Goal: Task Accomplishment & Management: Manage account settings

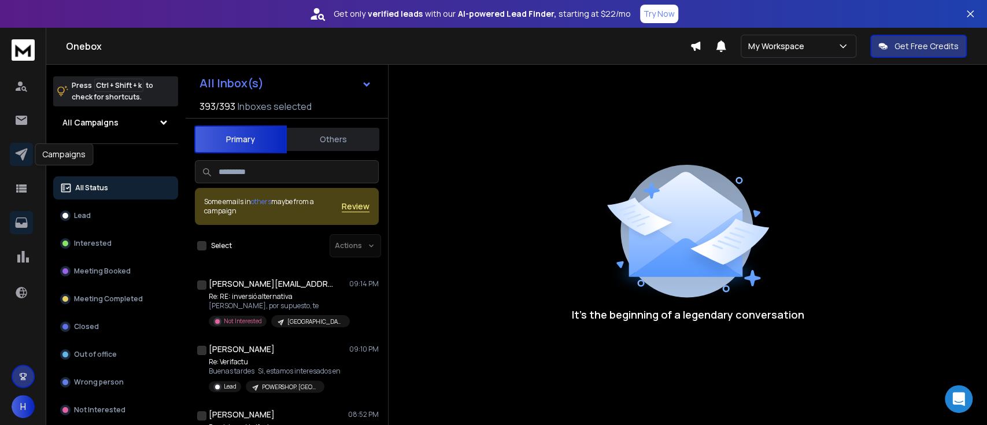
click at [27, 157] on icon at bounding box center [21, 154] width 14 height 14
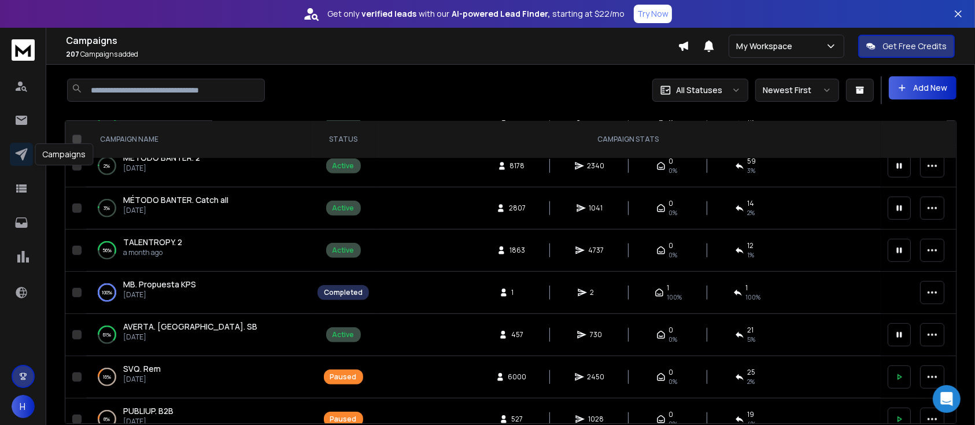
scroll to position [848, 0]
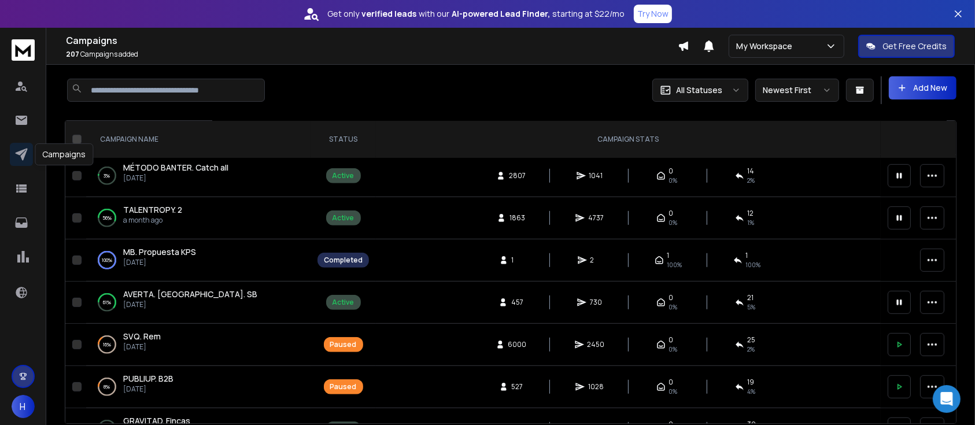
click at [894, 217] on icon at bounding box center [899, 218] width 10 height 10
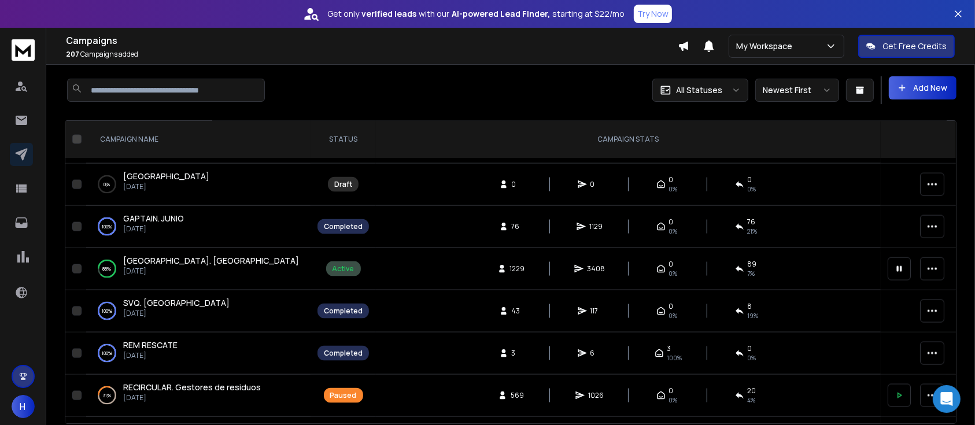
scroll to position [1868, 0]
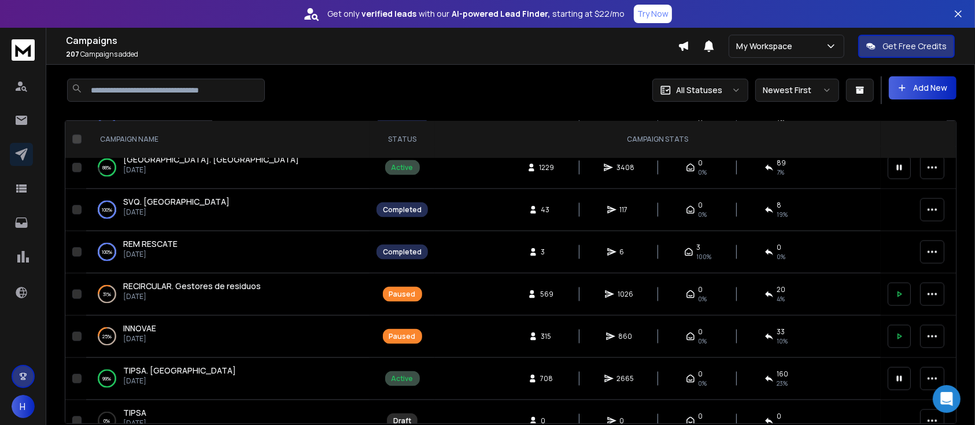
click at [251, 334] on div "25 % INNOVAE 3 months ago" at bounding box center [228, 337] width 260 height 28
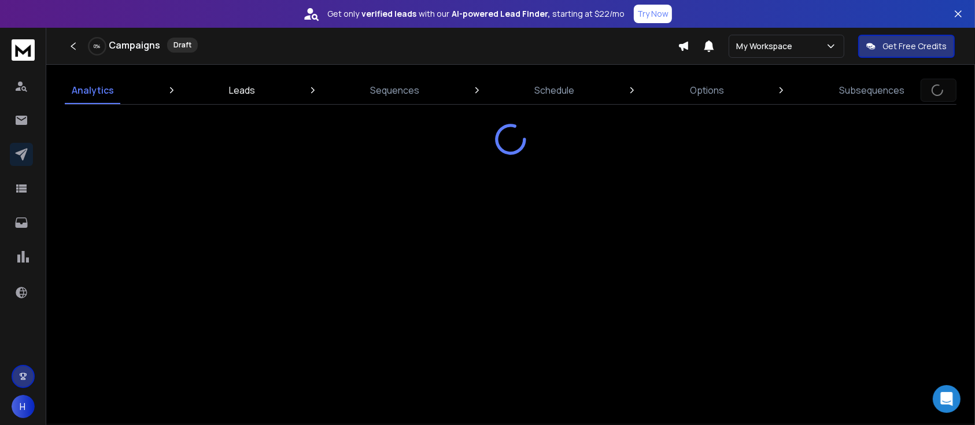
click at [244, 90] on p "Leads" at bounding box center [242, 90] width 26 height 14
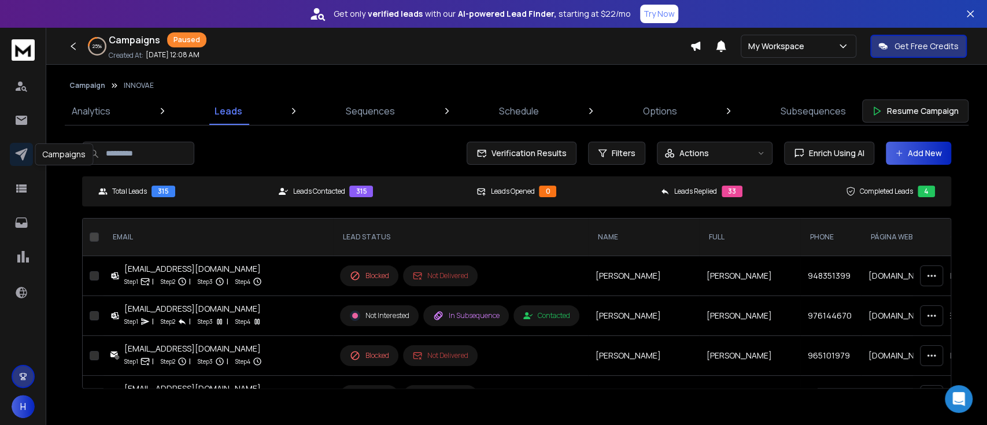
click at [24, 153] on icon at bounding box center [21, 154] width 12 height 12
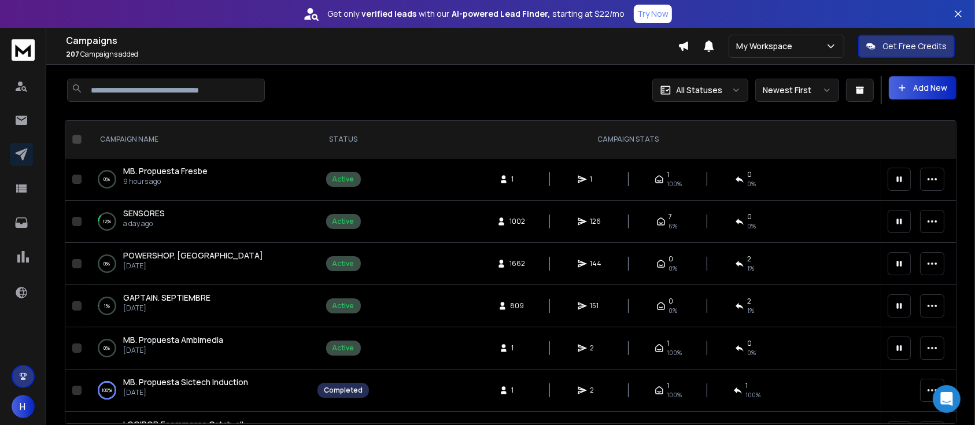
click at [157, 90] on input at bounding box center [166, 90] width 198 height 23
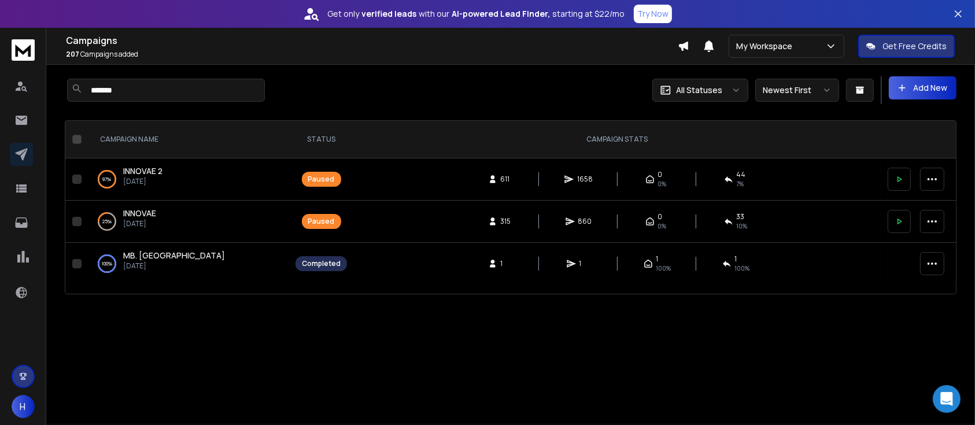
type input "*******"
click at [210, 172] on div "97 % INNOVAE 2 2 months ago" at bounding box center [187, 179] width 179 height 28
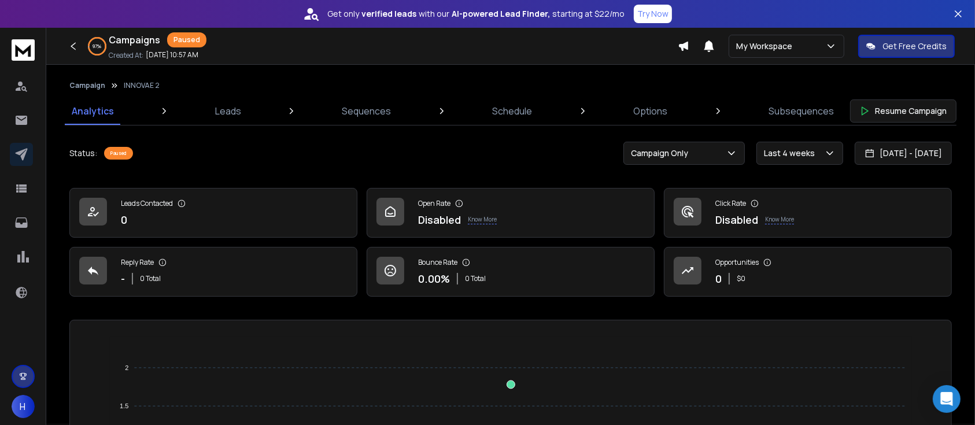
click at [892, 113] on button "Resume Campaign" at bounding box center [903, 110] width 106 height 23
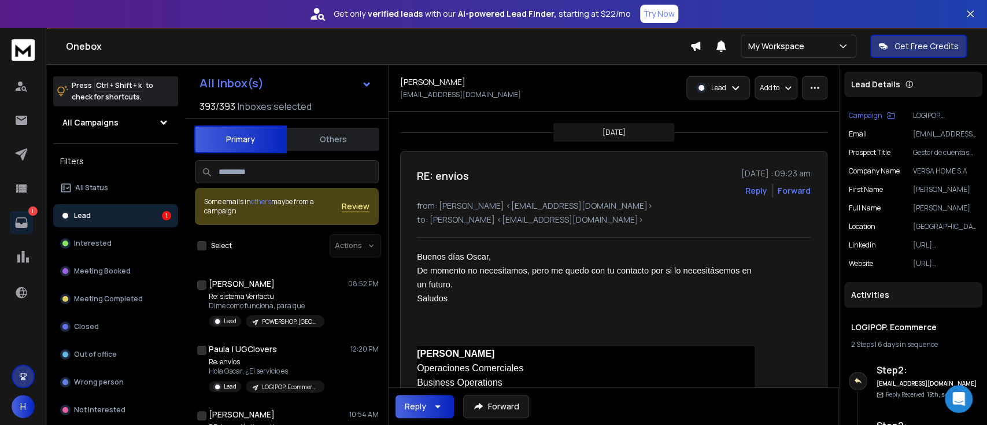
scroll to position [694, 0]
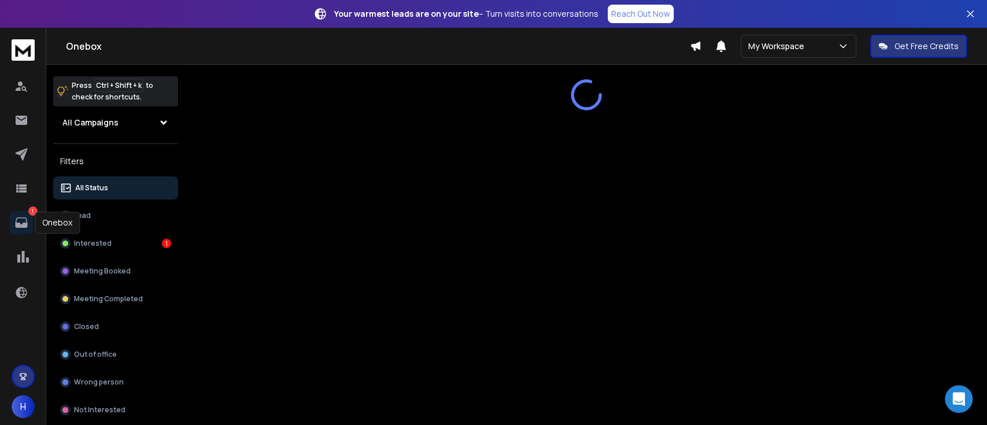
click at [120, 247] on div "All Status Lead Interested 1 Meeting Booked Meeting Completed Closed Out of off…" at bounding box center [115, 298] width 125 height 245
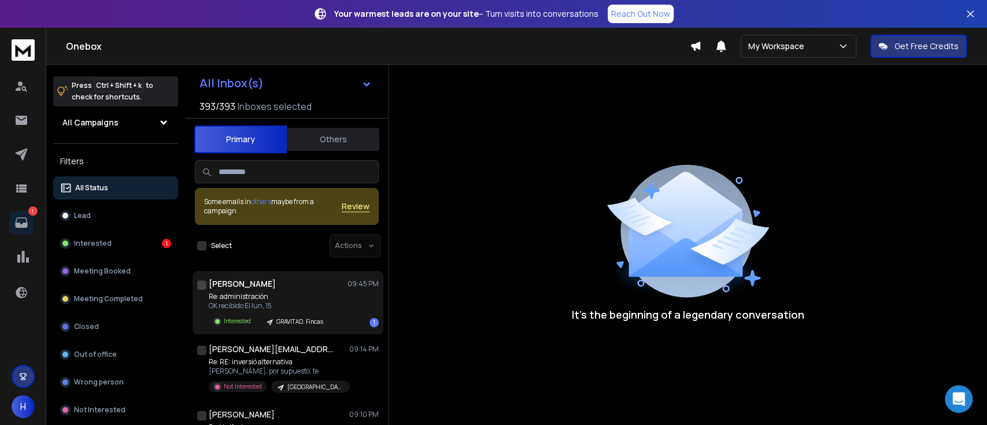
click at [308, 293] on p "Re: administración" at bounding box center [269, 296] width 121 height 9
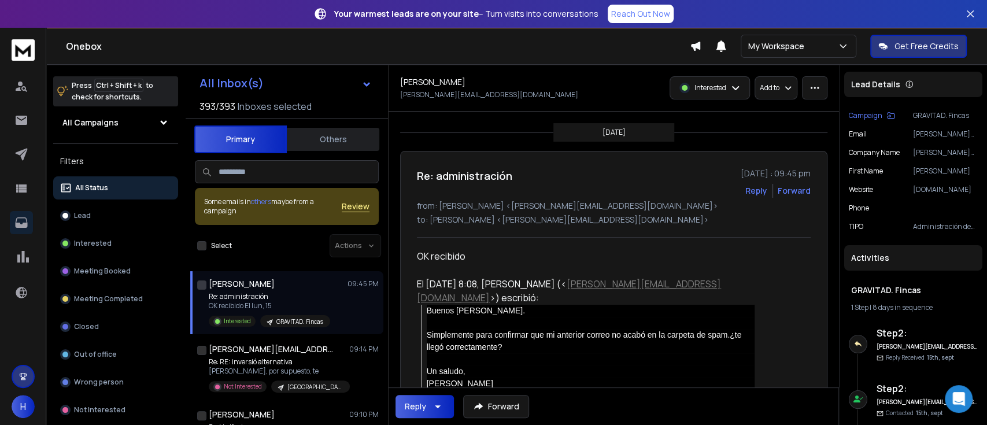
click at [765, 95] on div "Add to" at bounding box center [776, 88] width 42 height 22
click at [780, 113] on div "Subsequence" at bounding box center [795, 114] width 68 height 12
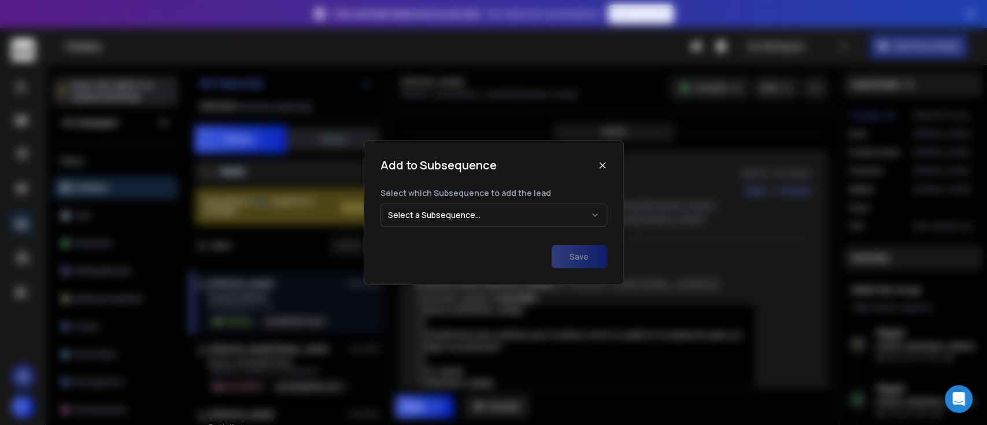
click at [499, 209] on button "Select a Subsequence..." at bounding box center [493, 214] width 227 height 23
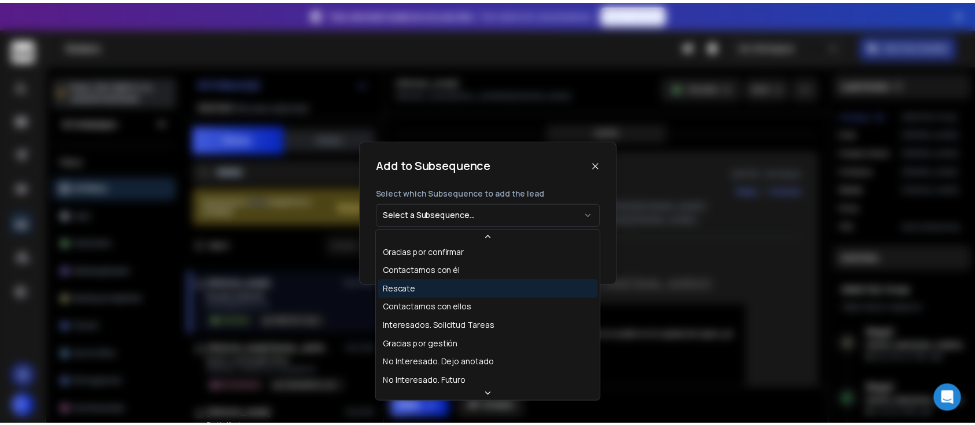
scroll to position [49, 0]
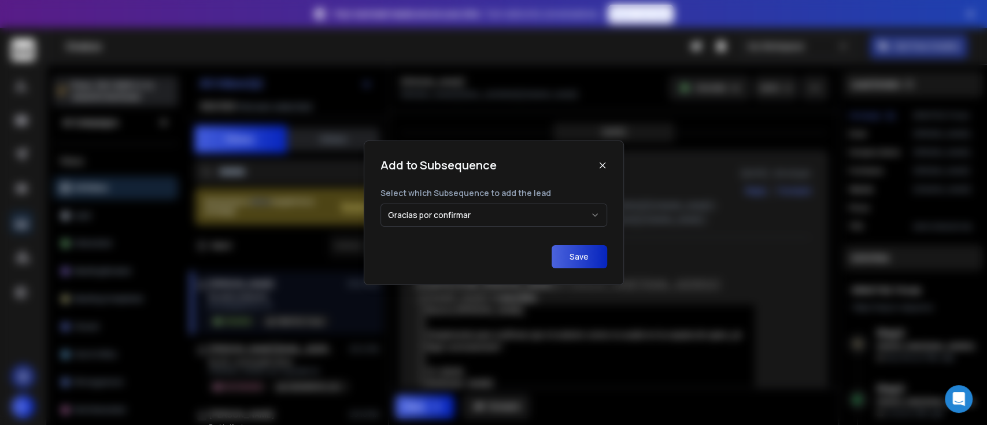
click at [585, 258] on button "Save" at bounding box center [579, 256] width 55 height 23
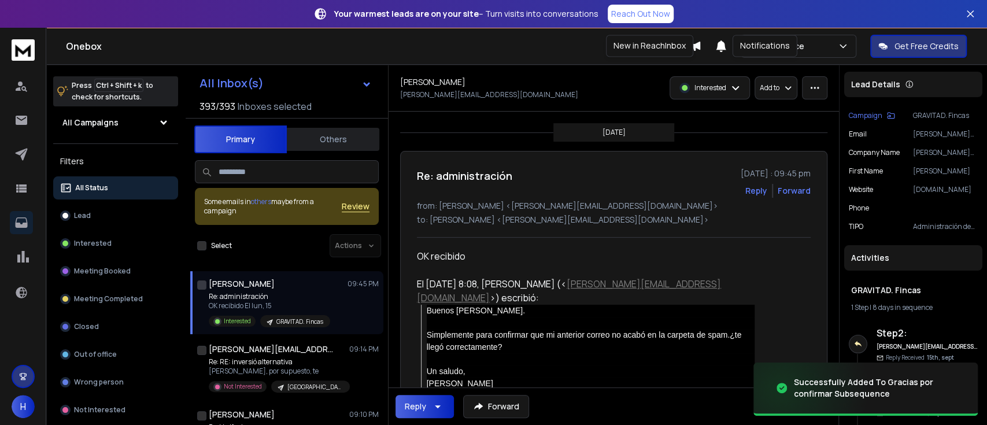
click at [694, 91] on p "Interested" at bounding box center [710, 87] width 32 height 9
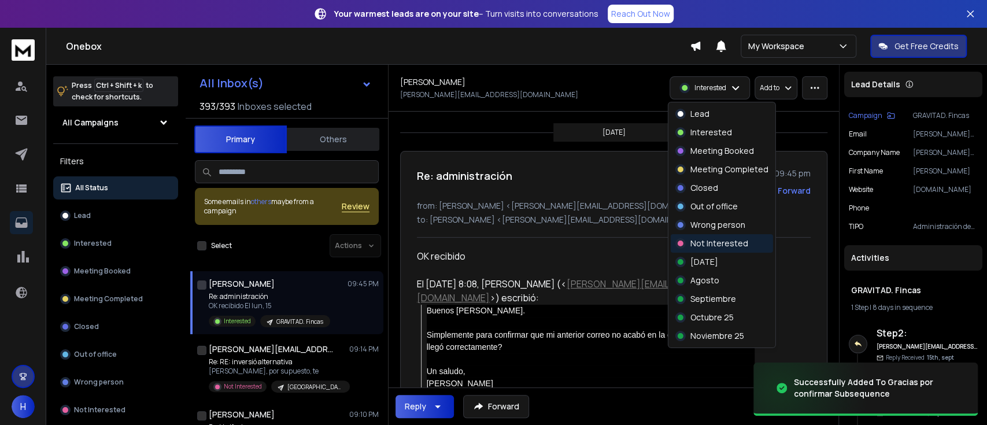
click at [708, 249] on p "Not Interested" at bounding box center [719, 244] width 58 height 12
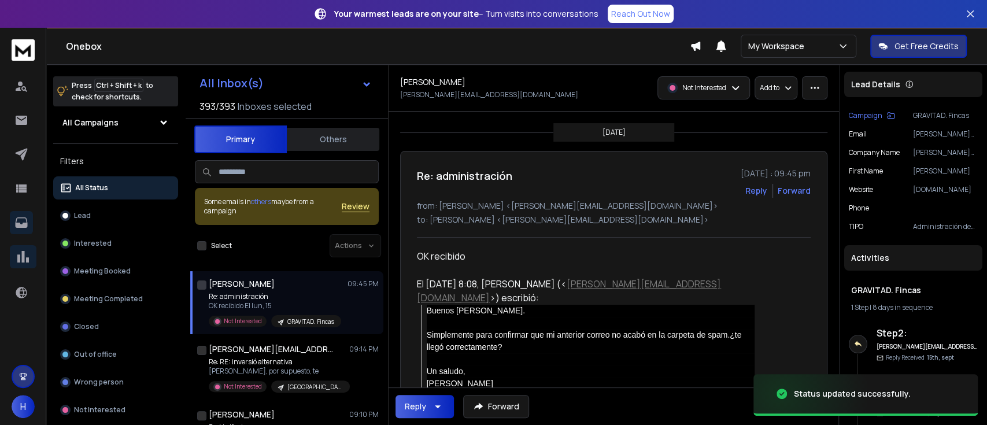
click at [29, 258] on icon at bounding box center [22, 256] width 17 height 17
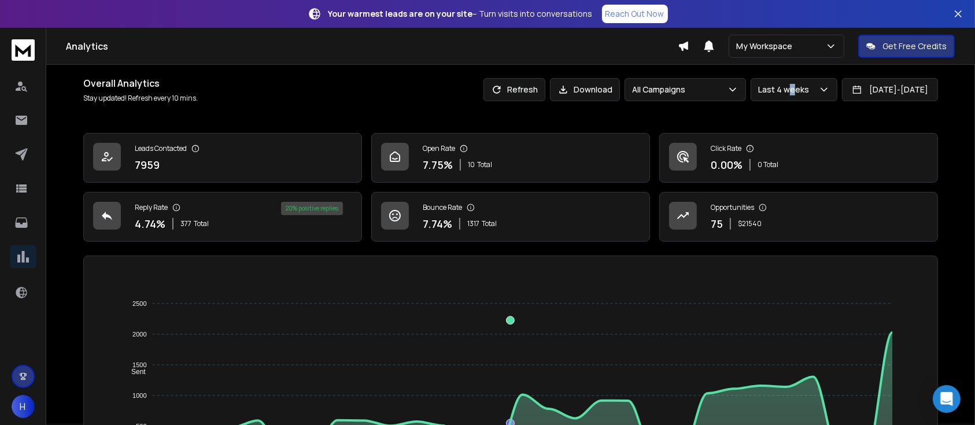
click at [758, 92] on p "Last 4 weeks" at bounding box center [785, 90] width 55 height 12
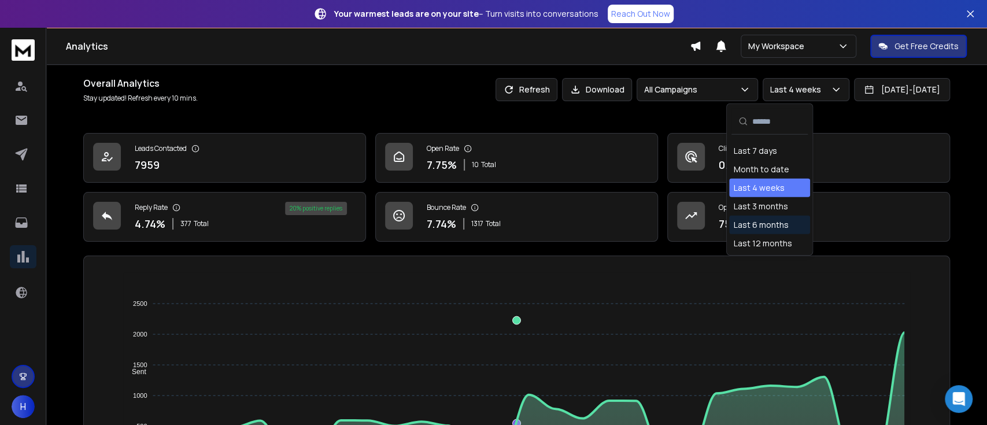
click at [775, 230] on div "Last 6 months" at bounding box center [769, 225] width 81 height 18
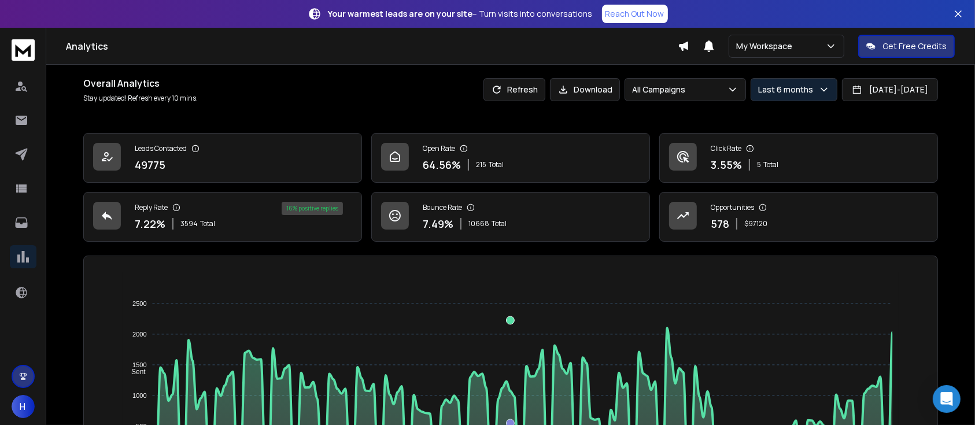
click at [758, 94] on p "Last 6 months" at bounding box center [788, 90] width 60 height 12
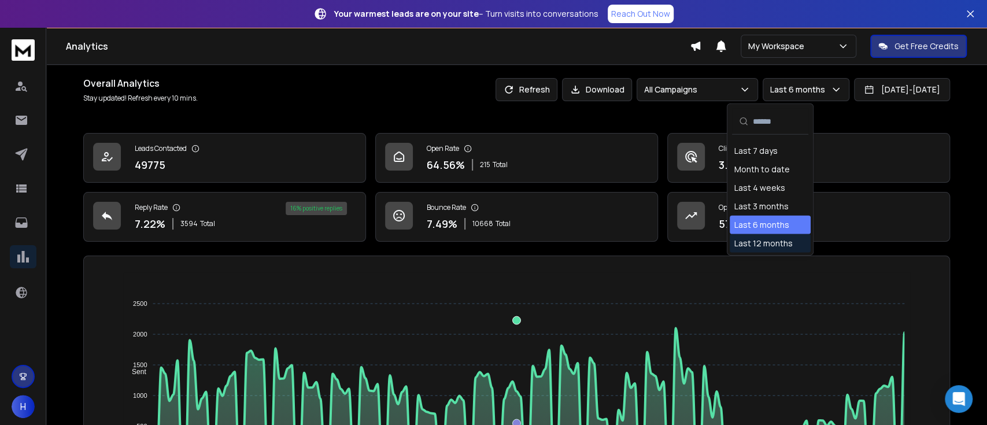
click at [771, 245] on div "Last 12 months" at bounding box center [763, 244] width 58 height 12
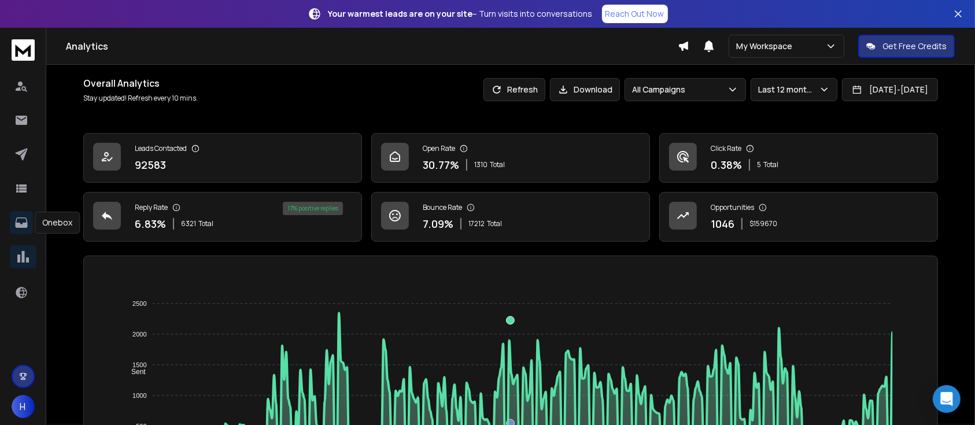
click at [21, 228] on icon at bounding box center [21, 222] width 12 height 10
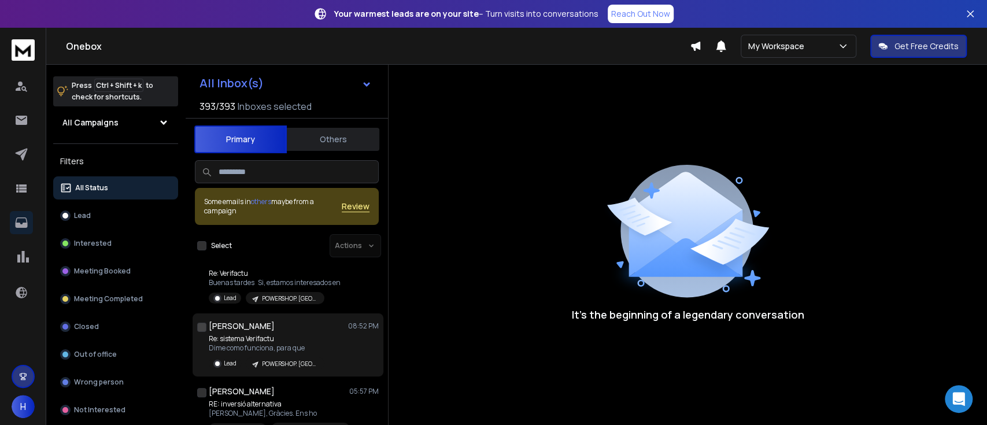
scroll to position [385, 0]
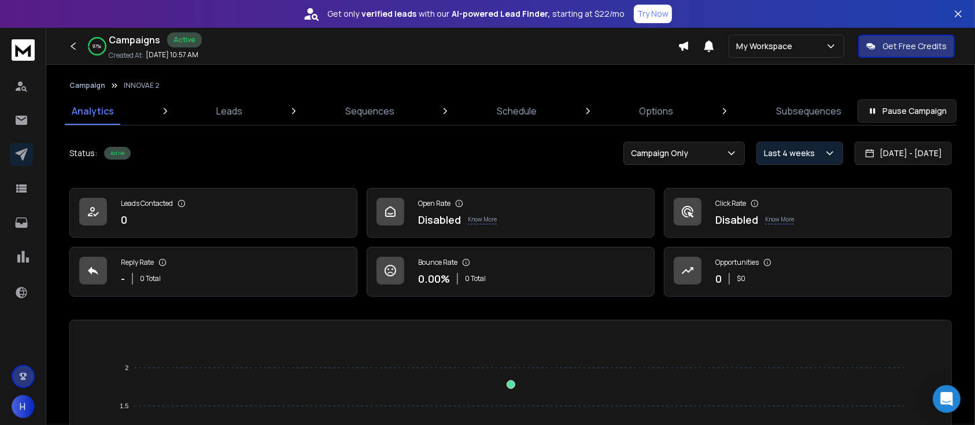
click at [778, 160] on button "Last 4 weeks" at bounding box center [799, 153] width 87 height 23
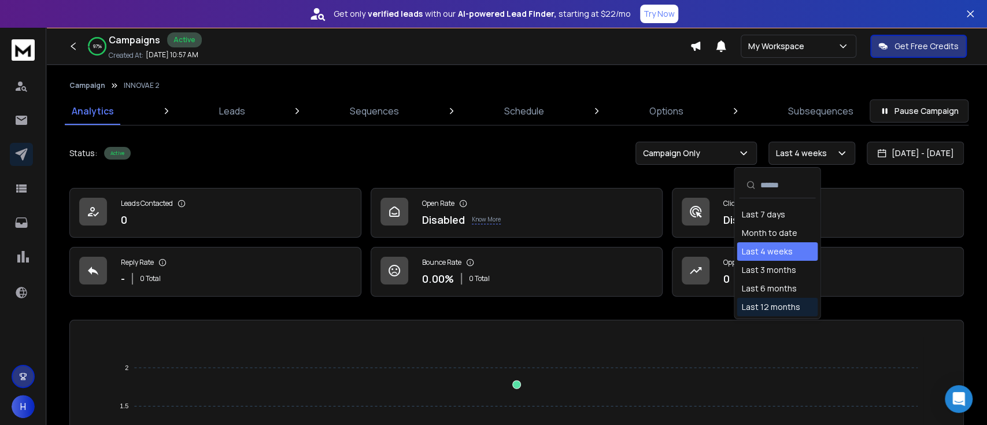
click at [785, 307] on div "Last 12 months" at bounding box center [770, 307] width 58 height 12
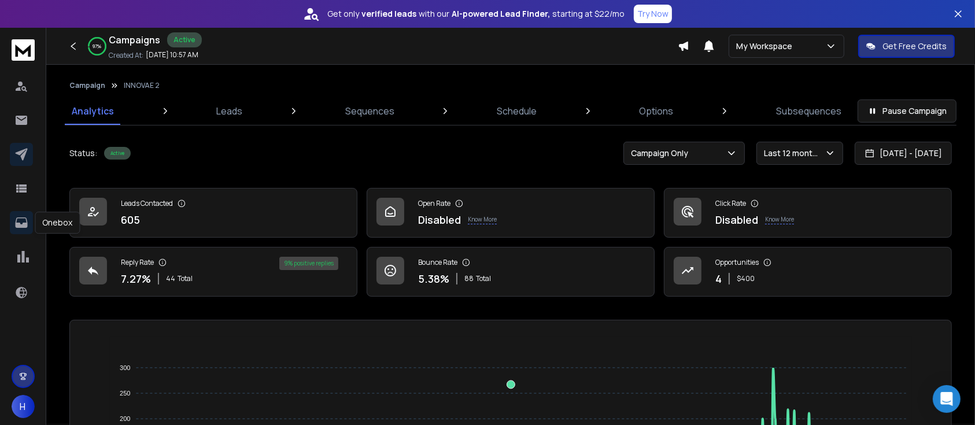
click at [16, 225] on icon at bounding box center [21, 222] width 12 height 10
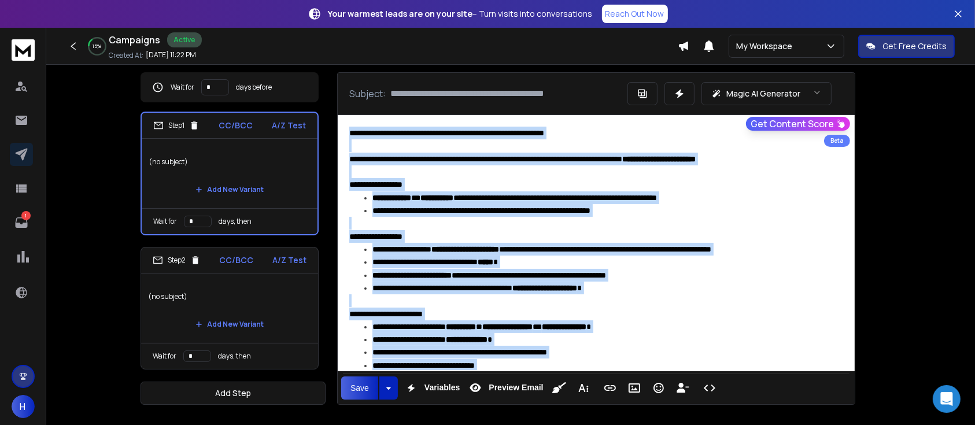
scroll to position [247, 0]
